Goal: Task Accomplishment & Management: Manage account settings

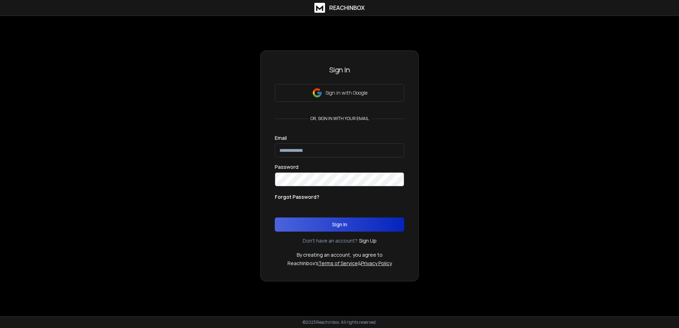
click at [311, 152] on input "email" at bounding box center [339, 151] width 129 height 14
type input "**********"
click at [344, 221] on button "Sign In" at bounding box center [339, 225] width 129 height 14
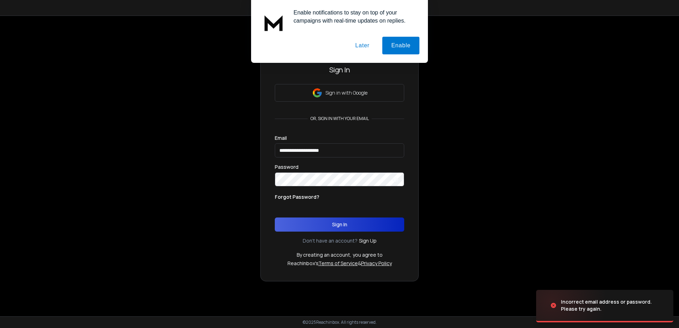
click at [374, 154] on input "**********" at bounding box center [339, 151] width 129 height 14
paste input "*"
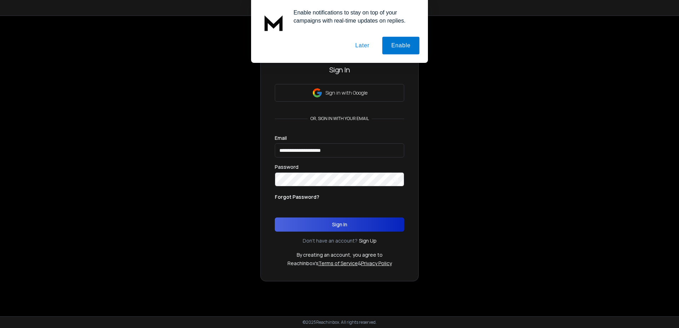
type input "**********"
click at [361, 226] on button "Sign In" at bounding box center [339, 225] width 129 height 14
click at [362, 47] on button "Later" at bounding box center [362, 46] width 32 height 18
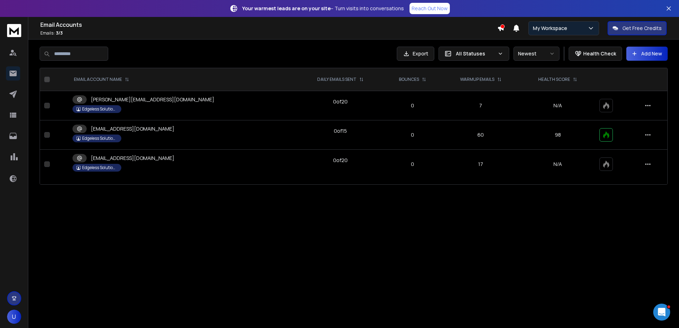
click at [593, 30] on icon "button" at bounding box center [590, 28] width 7 height 7
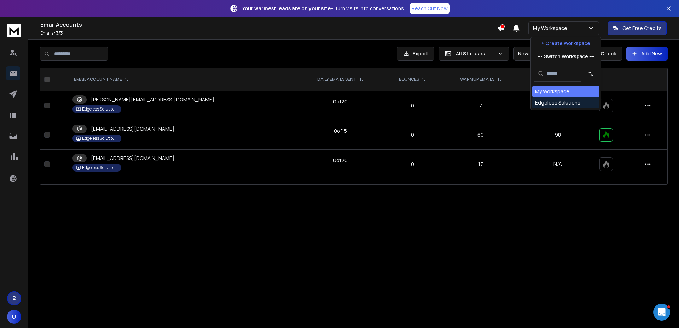
click at [554, 101] on div "Edgeless Solutions" at bounding box center [557, 102] width 45 height 7
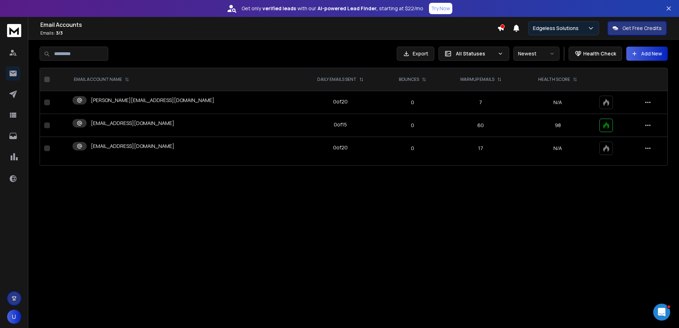
click at [593, 34] on button "Edgeless Solutions" at bounding box center [563, 28] width 71 height 14
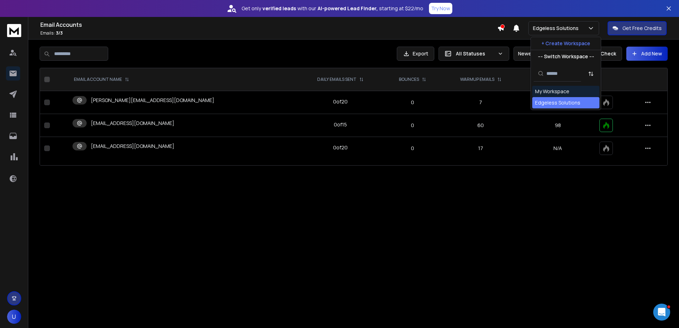
click at [549, 91] on div "My Workspace" at bounding box center [552, 91] width 34 height 7
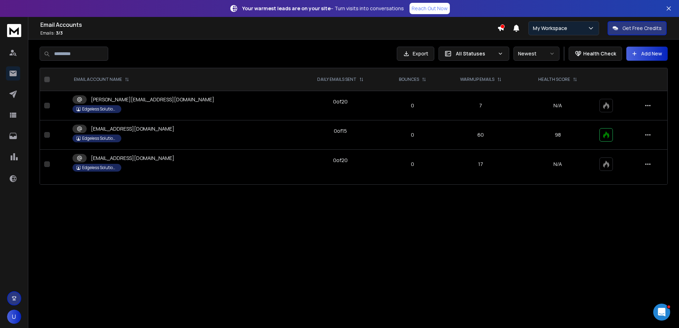
click at [591, 30] on icon "button" at bounding box center [590, 28] width 7 height 7
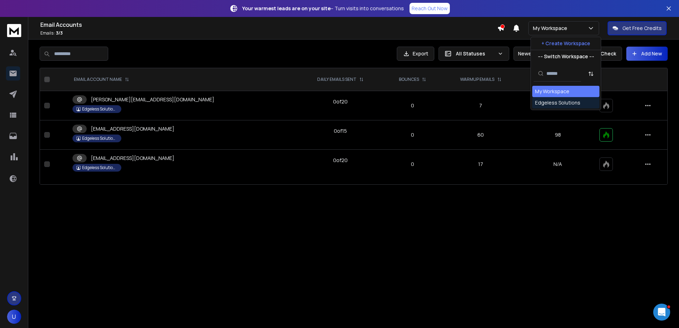
click at [542, 104] on div "Edgeless Solutions" at bounding box center [557, 102] width 45 height 7
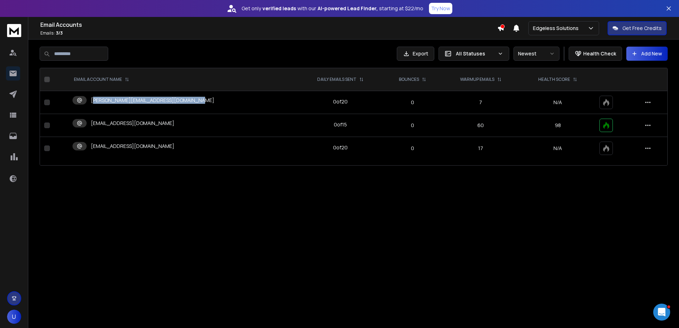
drag, startPoint x: 198, startPoint y: 97, endPoint x: 92, endPoint y: 100, distance: 106.5
click at [92, 100] on div "[PERSON_NAME][EMAIL_ADDRESS][DOMAIN_NAME]" at bounding box center [182, 100] width 221 height 8
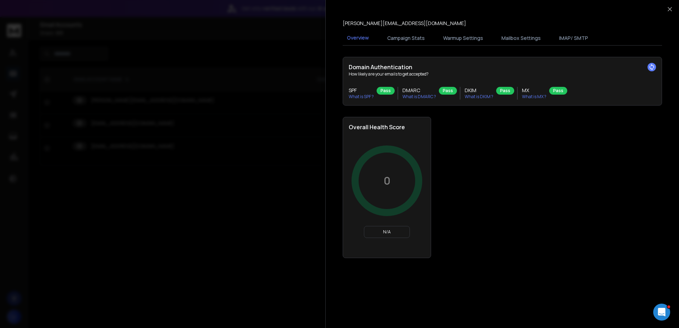
drag, startPoint x: 275, startPoint y: 220, endPoint x: 269, endPoint y: 222, distance: 6.5
click at [273, 220] on div at bounding box center [339, 164] width 679 height 328
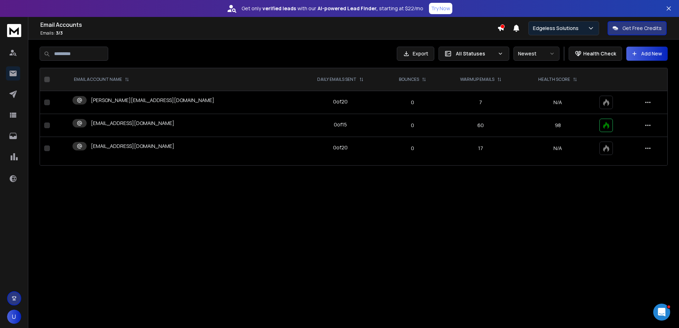
click at [584, 26] on div "Edgeless Solutions" at bounding box center [564, 28] width 62 height 7
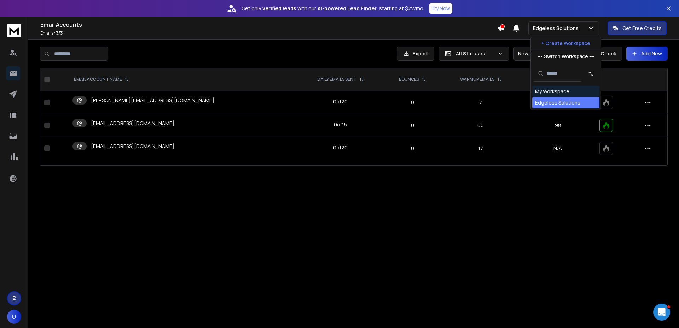
click at [571, 91] on div "My Workspace" at bounding box center [565, 91] width 67 height 11
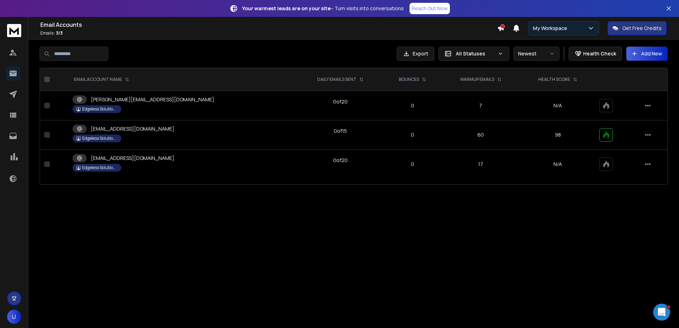
click at [587, 30] on div "My Workspace" at bounding box center [564, 28] width 62 height 7
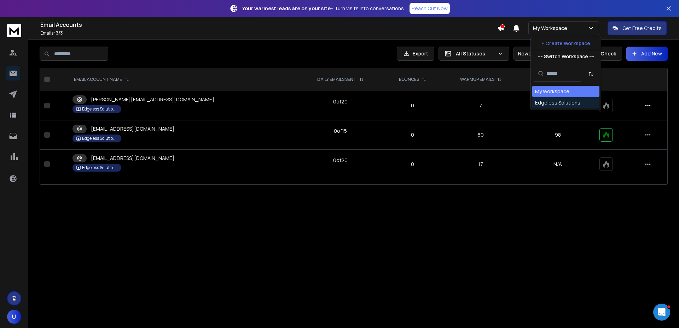
click at [551, 104] on div "Edgeless Solutions" at bounding box center [557, 102] width 45 height 7
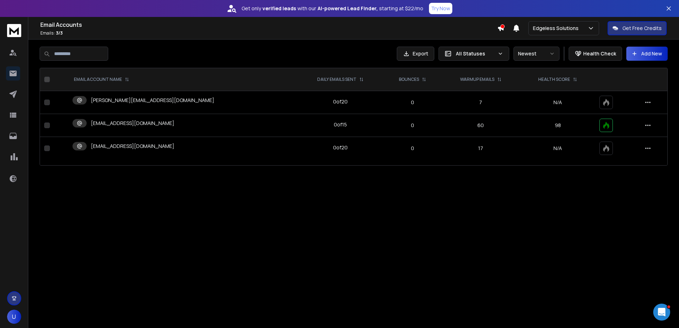
click at [320, 196] on div "Get only verified leads with our AI-powered Lead Finder, starting at $22/mo Try…" at bounding box center [339, 164] width 679 height 328
